Goal: Task Accomplishment & Management: Use online tool/utility

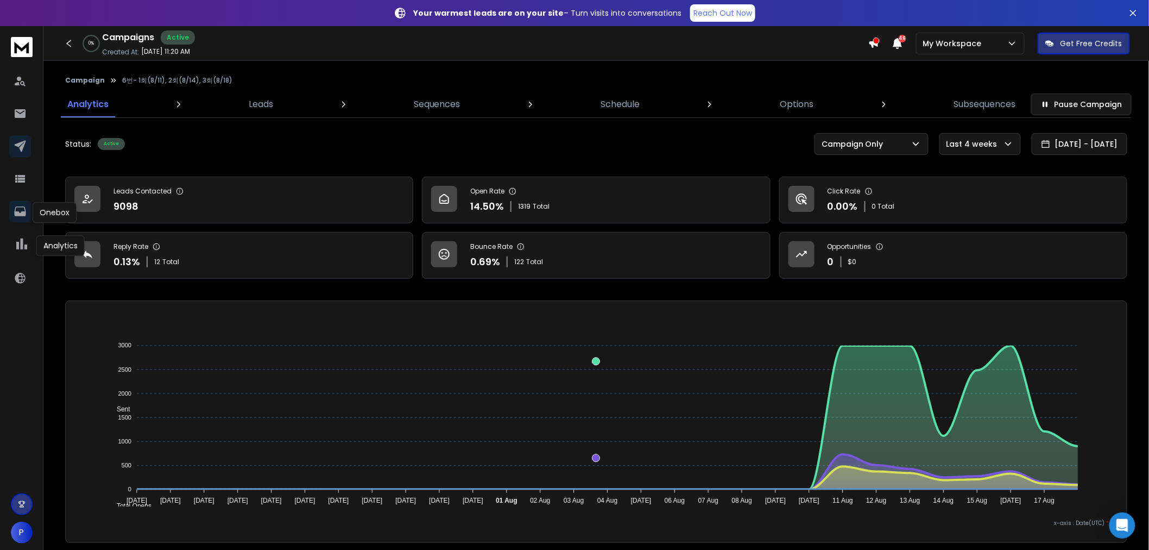
click at [23, 207] on icon at bounding box center [20, 211] width 13 height 13
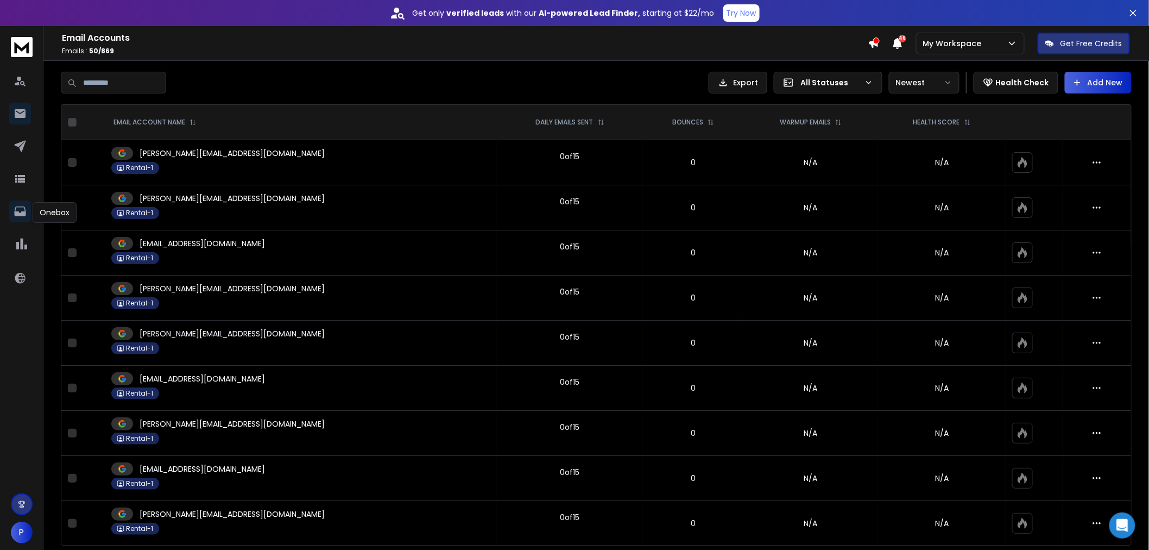
click at [17, 218] on icon at bounding box center [20, 211] width 13 height 13
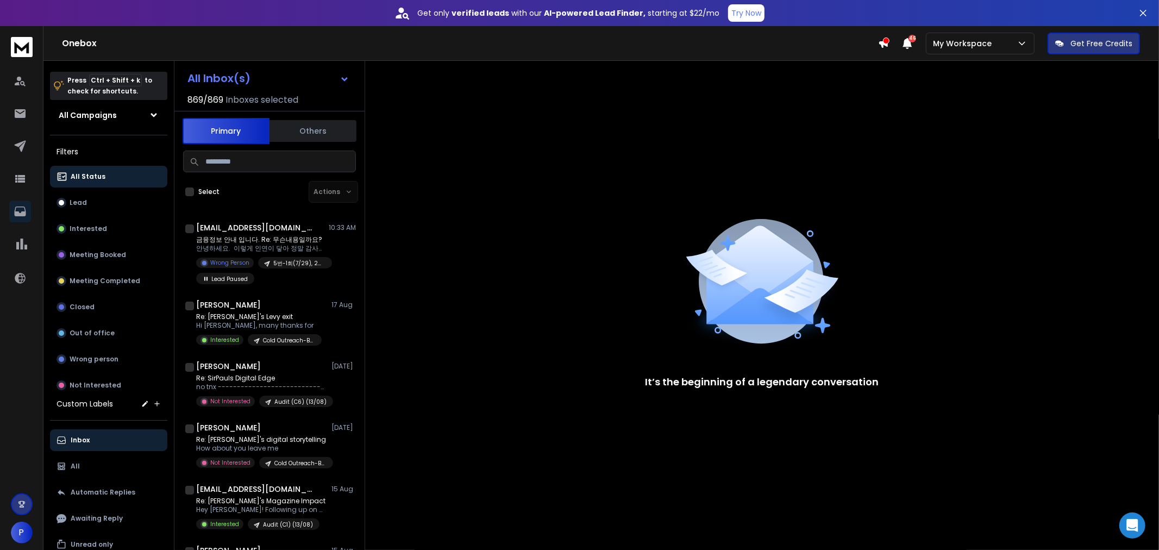
click at [265, 167] on input at bounding box center [269, 161] width 173 height 22
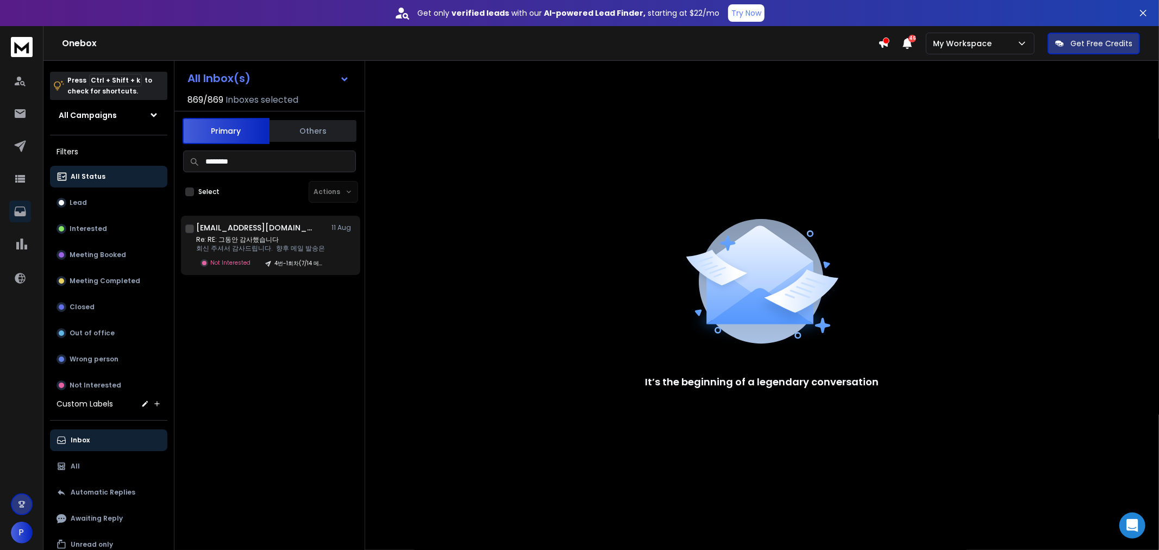
type input "********"
click at [264, 229] on h1 "[EMAIL_ADDRESS][DOMAIN_NAME]" at bounding box center [255, 227] width 119 height 11
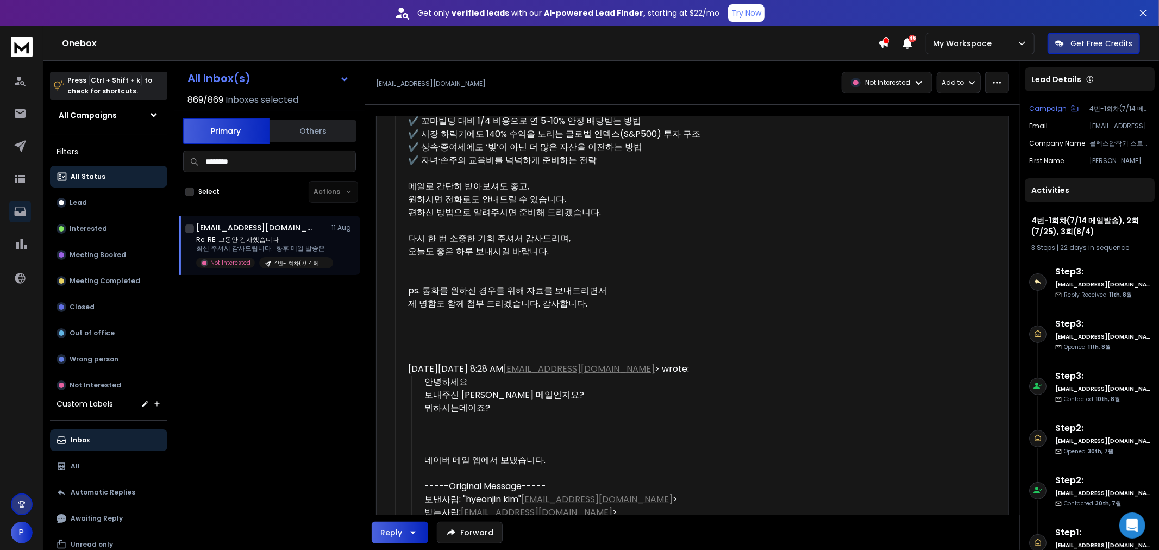
scroll to position [603, 0]
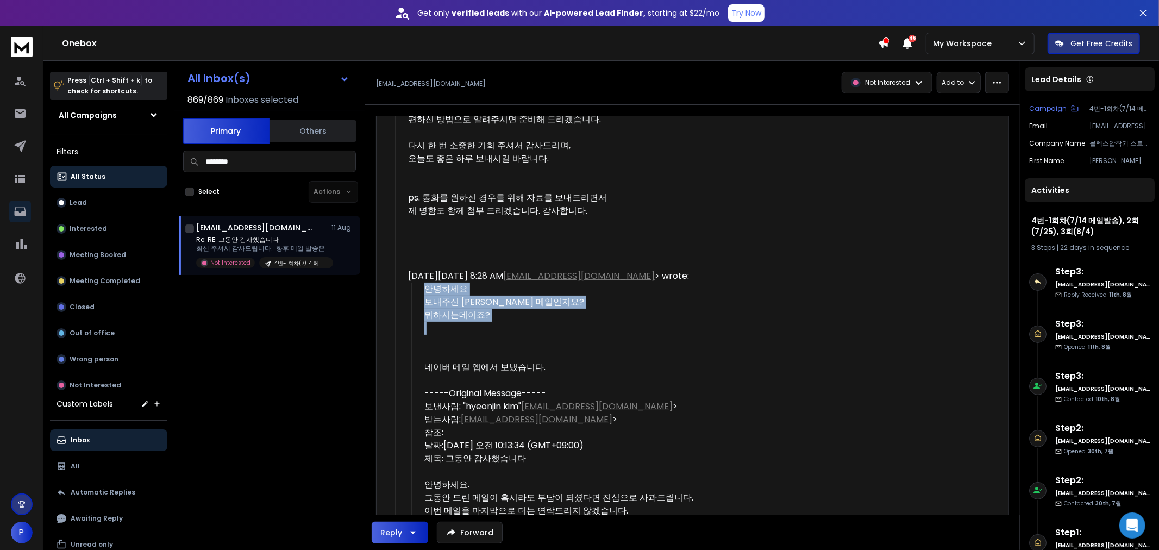
drag, startPoint x: 499, startPoint y: 321, endPoint x: 424, endPoint y: 287, distance: 81.9
copy div "안녕하세요 보내주신 메일 무슨 메일인지요? 뭐하시는데이죠?"
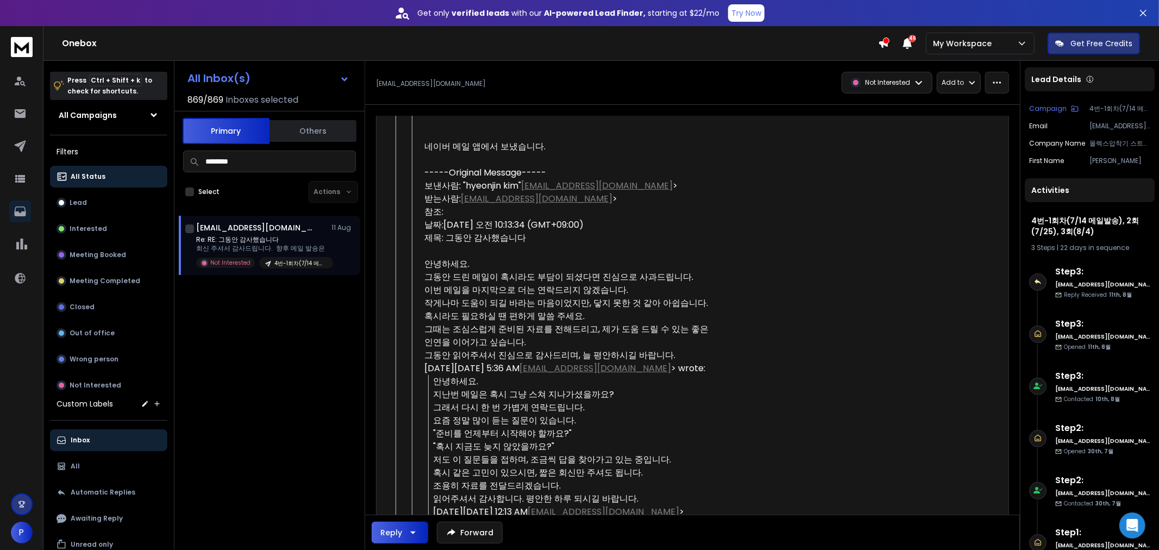
scroll to position [583, 0]
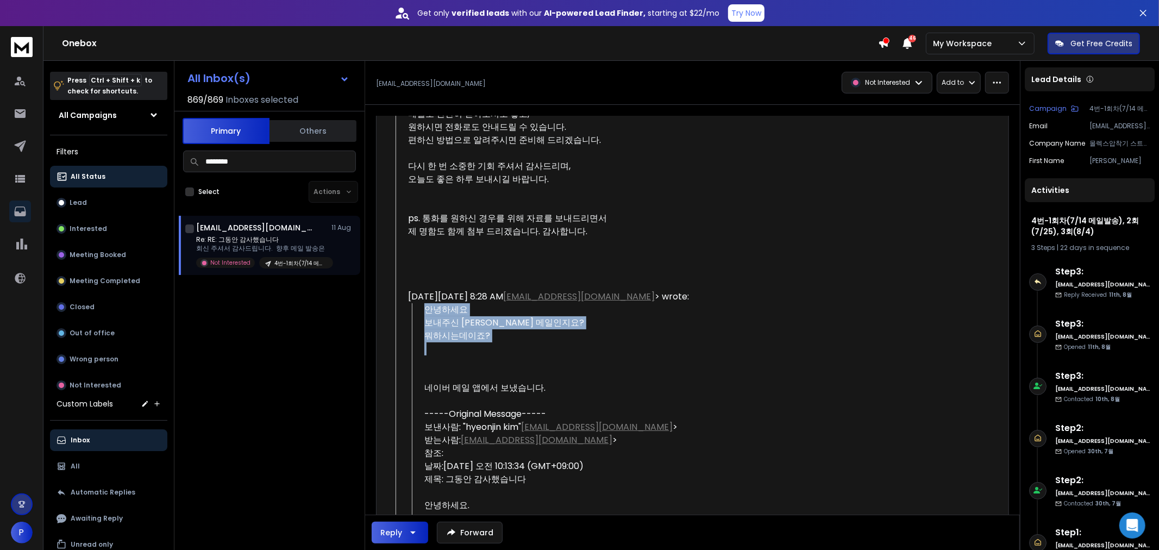
click at [746, 348] on div "Re: RE: 그동안 감사했습니다 11 August 2025 : 11:10 am Reply Forward from: hyeonjin <hyeo…" at bounding box center [692, 276] width 601 height 1402
